Goal: Communication & Community: Participate in discussion

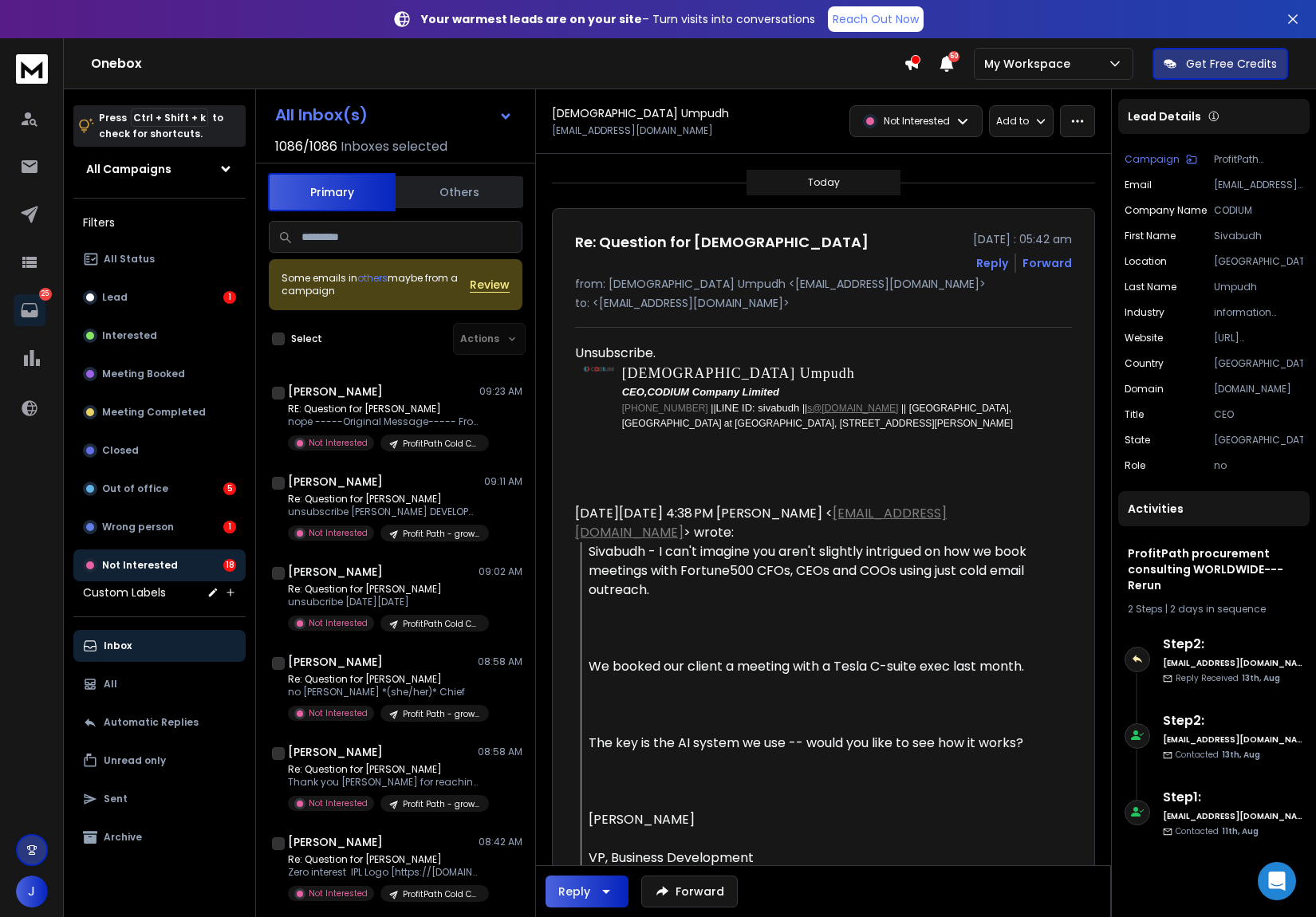
scroll to position [598, 0]
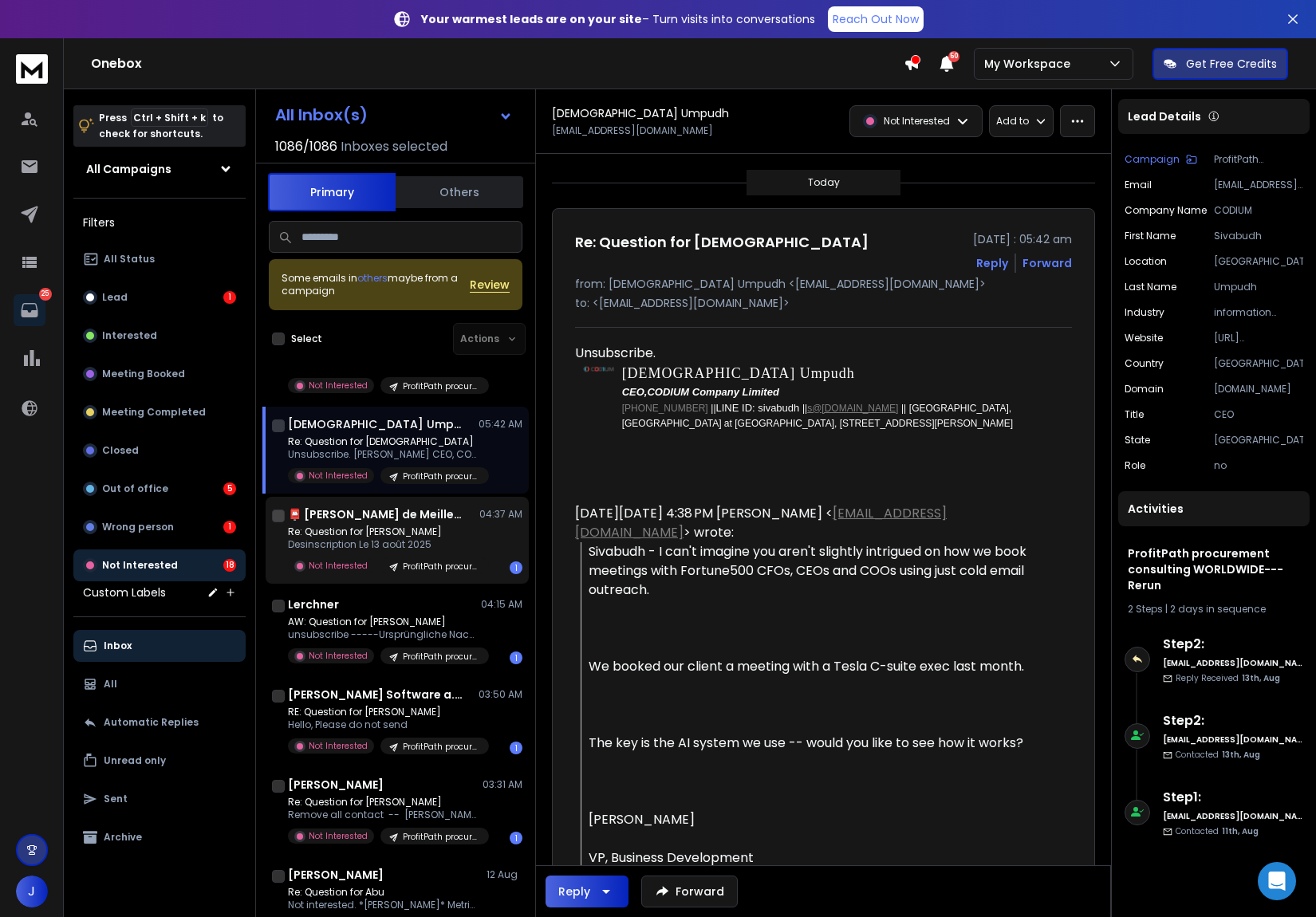
click at [445, 568] on p "ProfitPath procurement consulting WORLDWIDE---Rerun" at bounding box center [440, 566] width 76 height 12
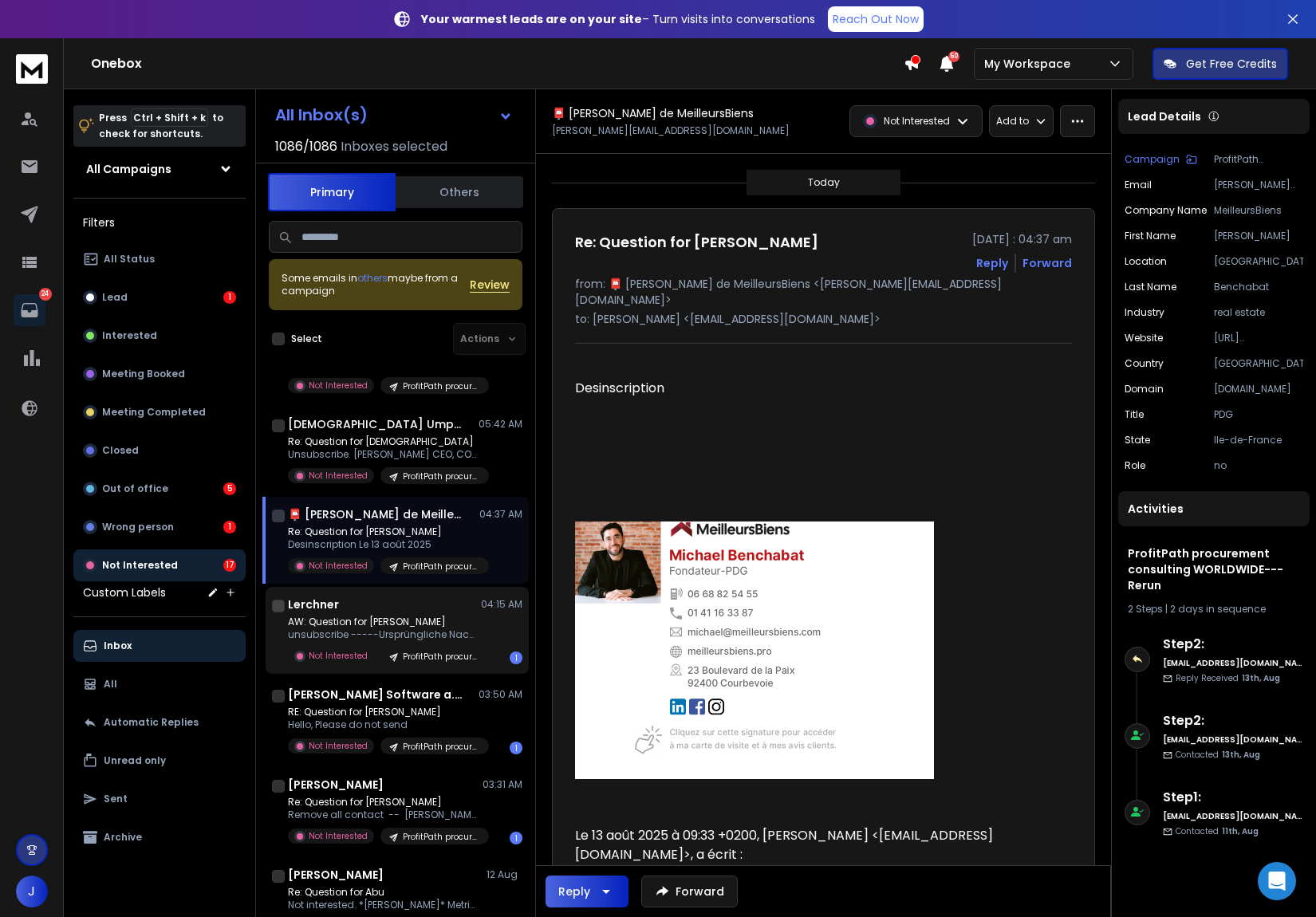
click at [447, 617] on p "AW: Question for [PERSON_NAME]" at bounding box center [383, 622] width 191 height 13
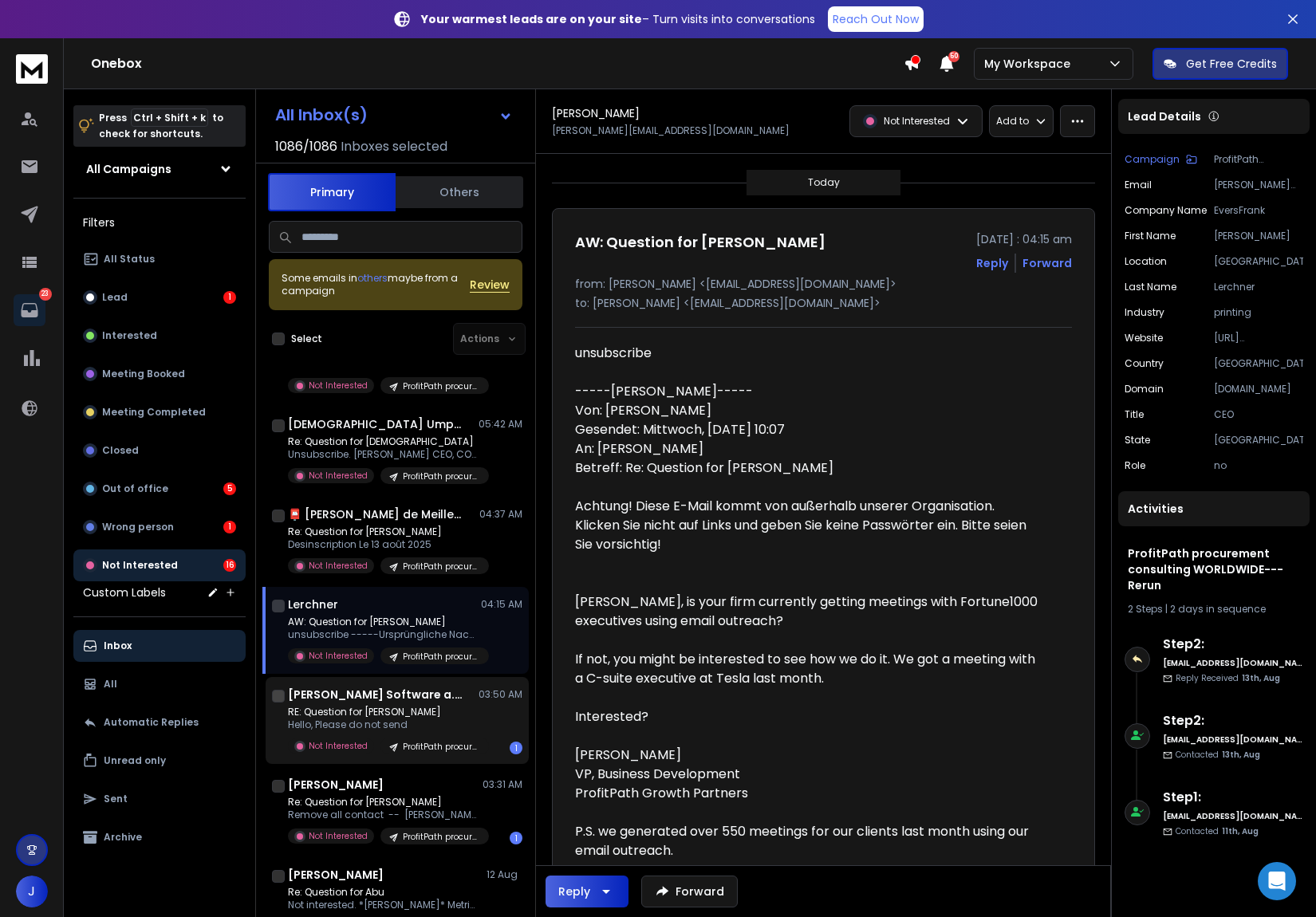
click at [439, 677] on div "[PERSON_NAME] Software a.s. 03:50 AM RE: Question for [PERSON_NAME] Hello, Plea…" at bounding box center [397, 721] width 263 height 87
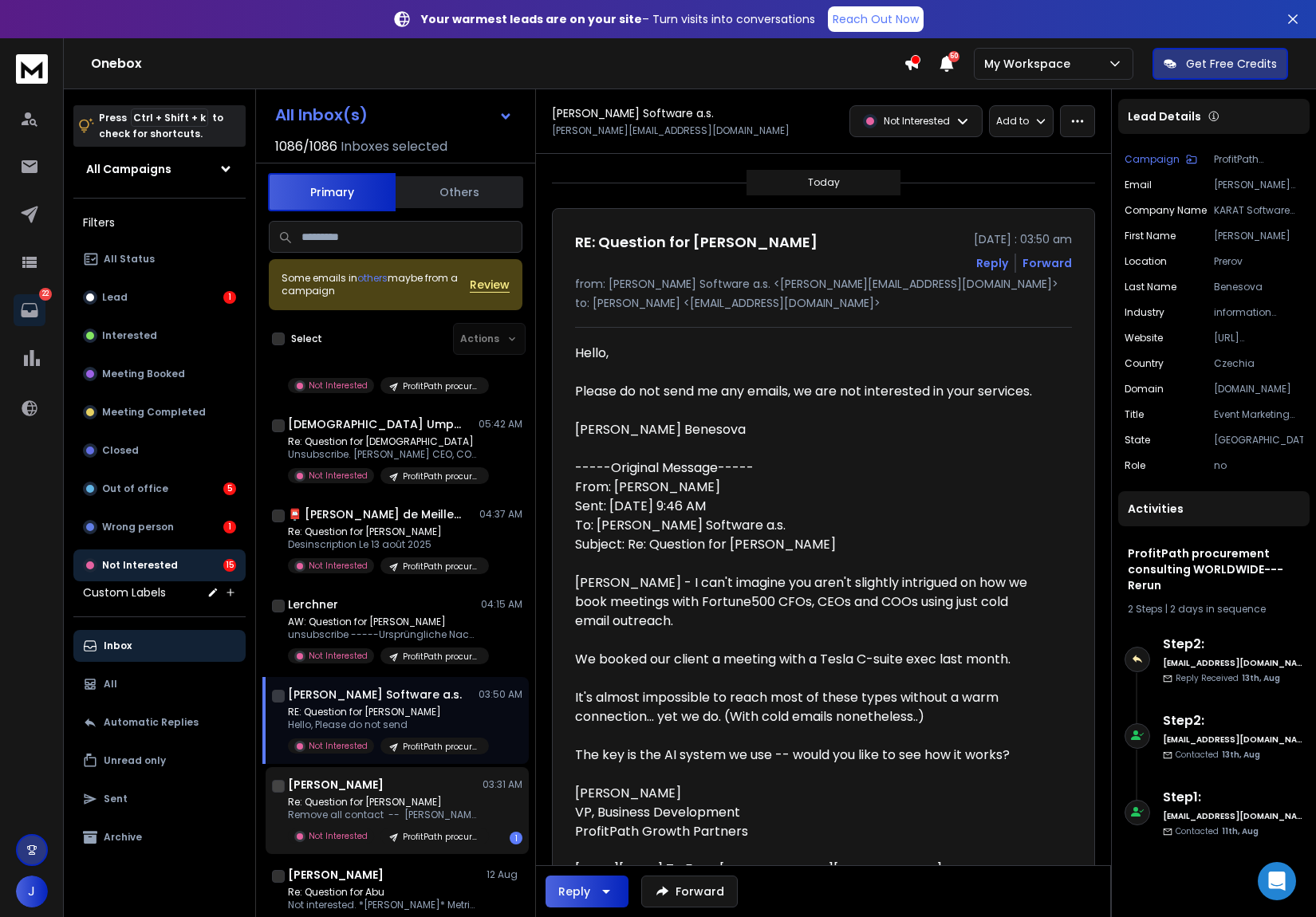
click at [463, 783] on div "[PERSON_NAME] 03:31 AM" at bounding box center [405, 784] width 234 height 16
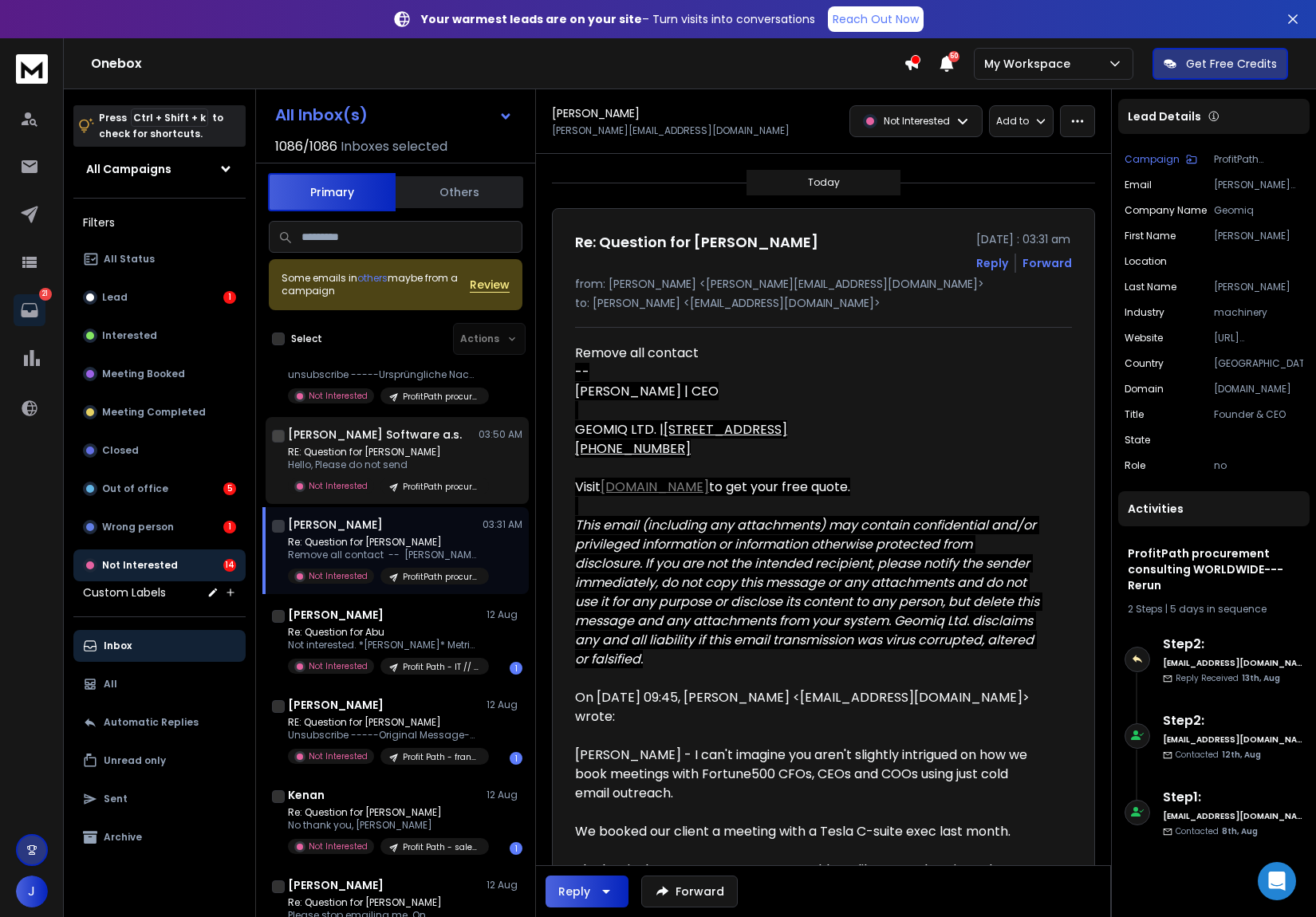
scroll to position [897, 0]
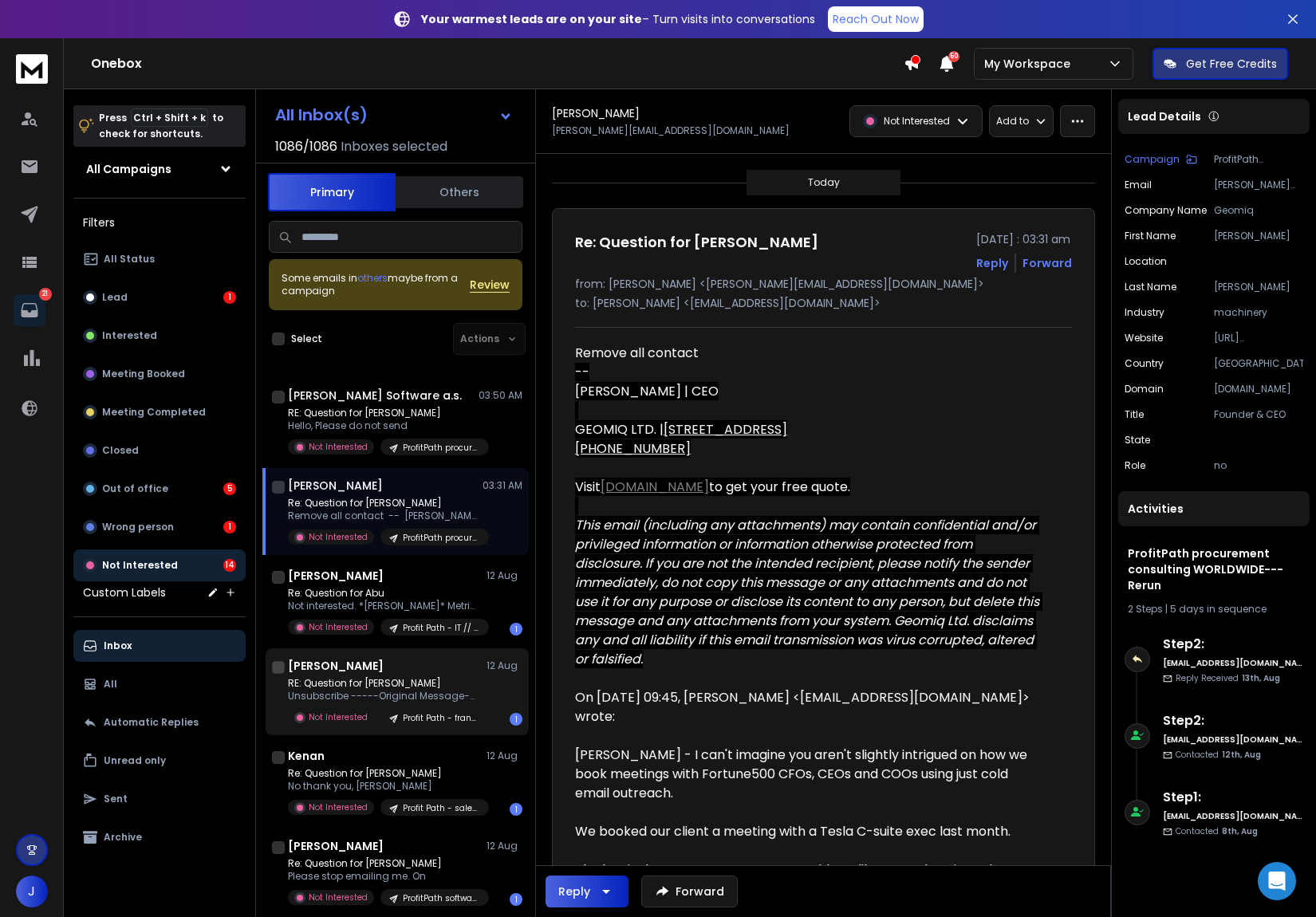
click at [452, 671] on div "[PERSON_NAME] [DATE]" at bounding box center [405, 665] width 234 height 16
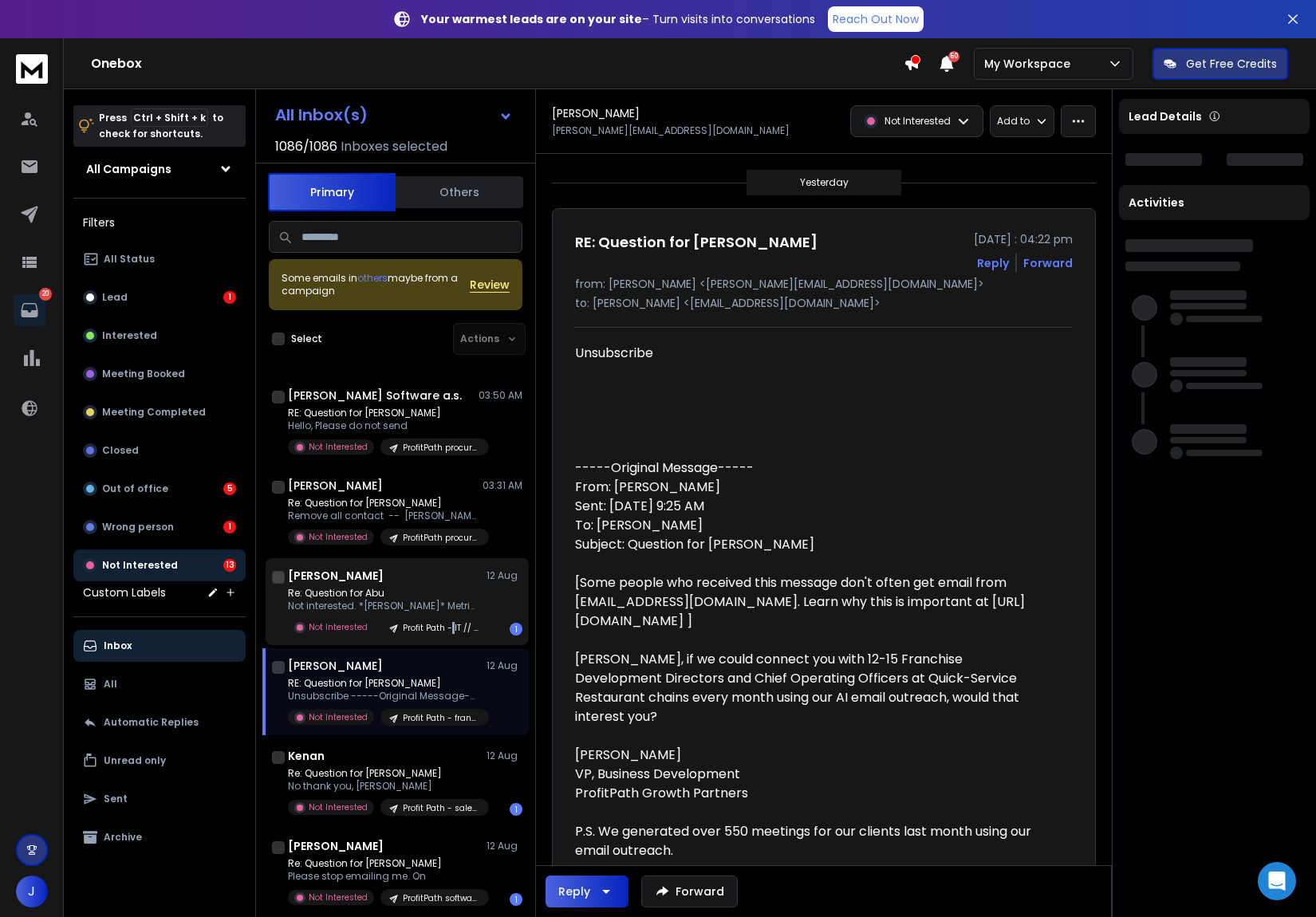
click at [445, 624] on p "Profit Path - IT // ceo cmo" at bounding box center [440, 628] width 76 height 12
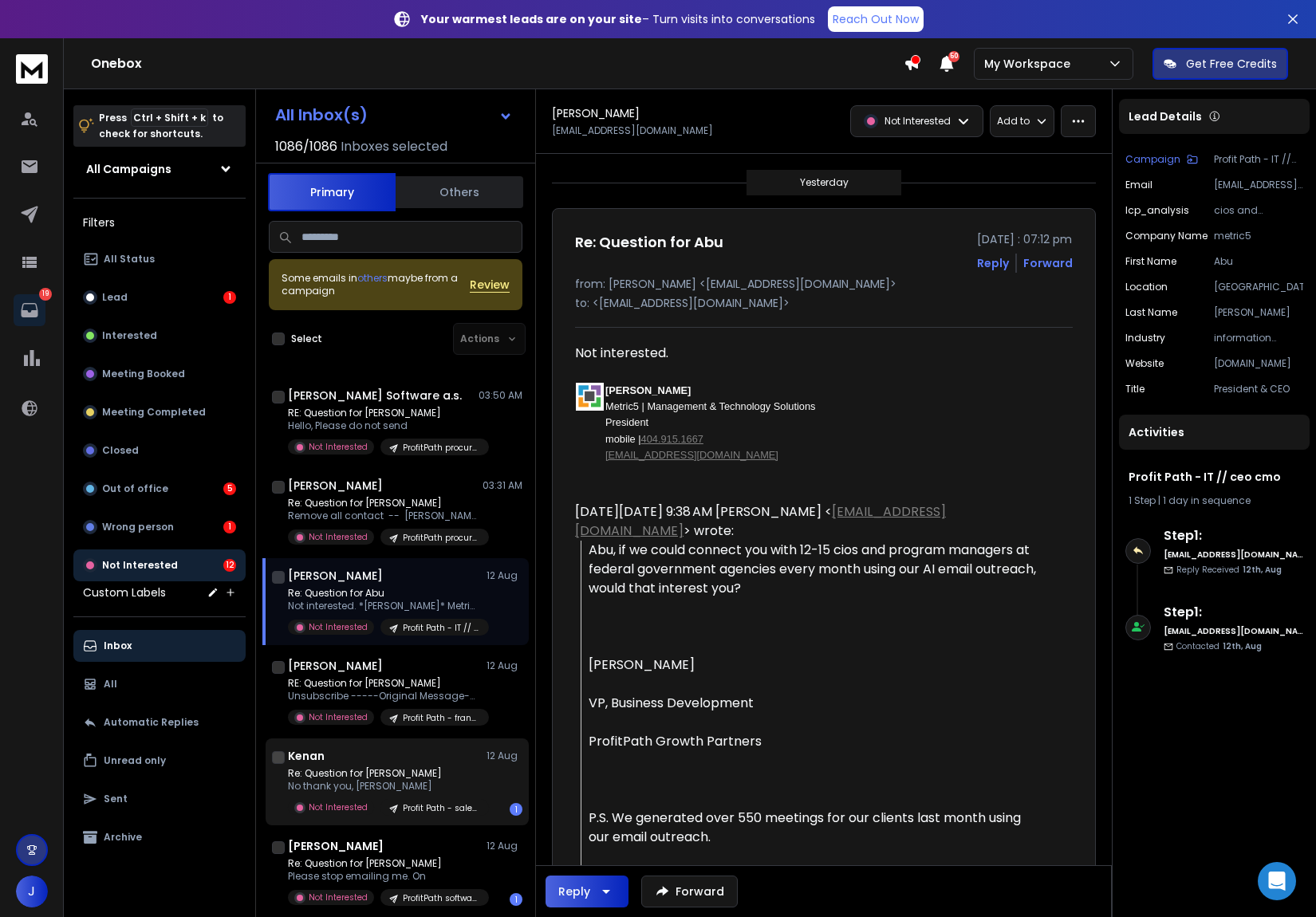
click at [461, 763] on div "Kenan [DATE] Re: Question for [PERSON_NAME] No thank you, [PERSON_NAME] Not Int…" at bounding box center [405, 781] width 234 height 67
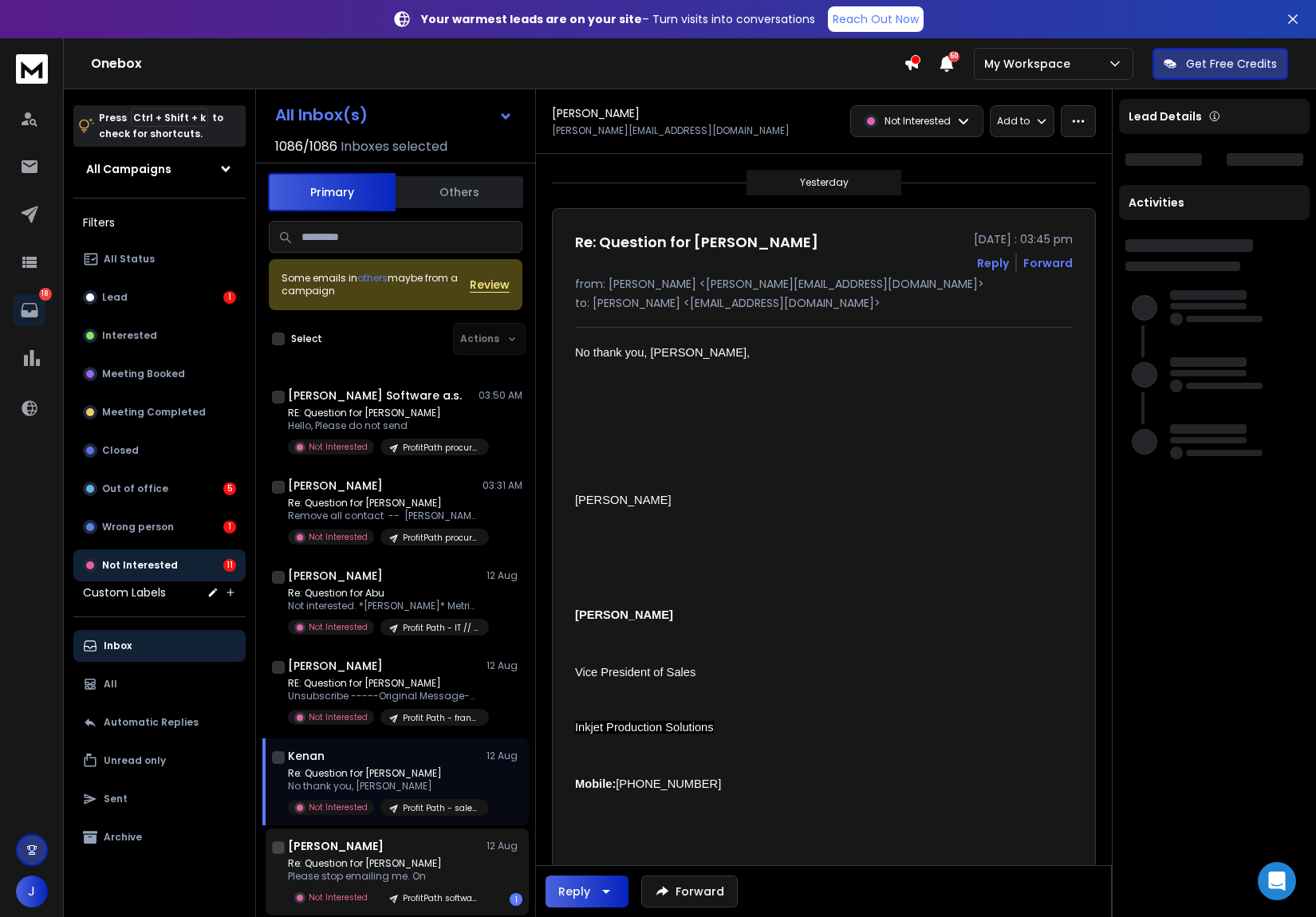
scroll to position [1096, 0]
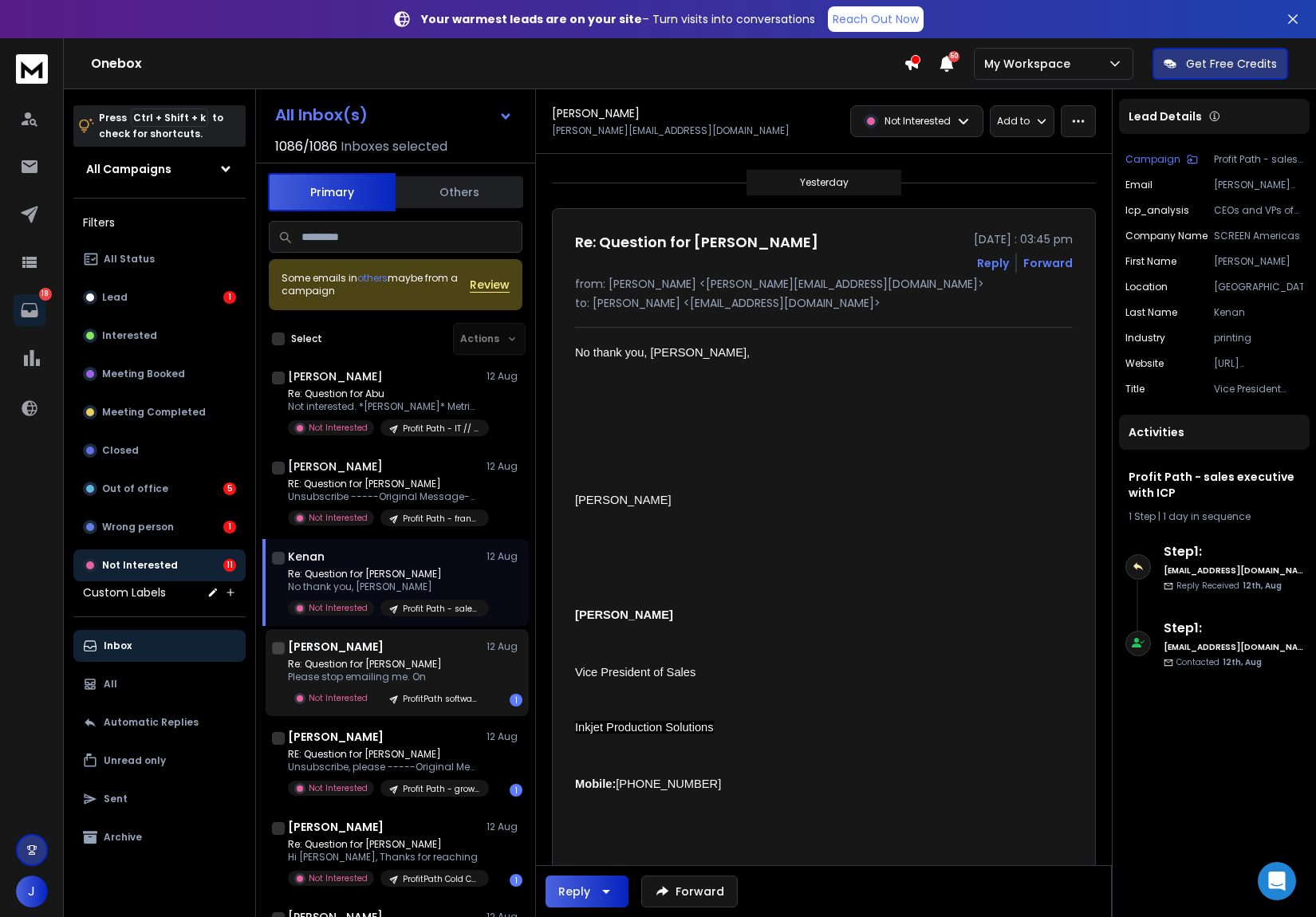
click at [414, 670] on p "Please stop emailing me. On" at bounding box center [383, 676] width 191 height 13
